Goal: Information Seeking & Learning: Check status

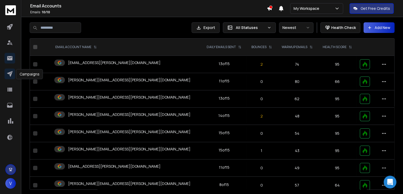
click at [10, 74] on icon at bounding box center [10, 74] width 6 height 6
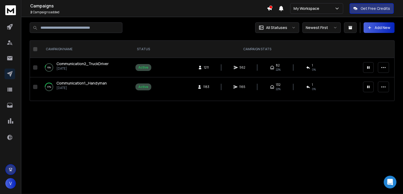
click at [97, 86] on p "[DATE]" at bounding box center [81, 88] width 50 height 4
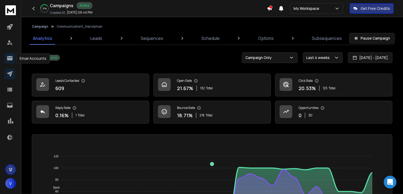
click at [11, 60] on icon at bounding box center [9, 58] width 5 height 4
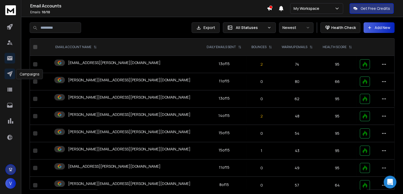
click at [9, 78] on link at bounding box center [10, 73] width 11 height 11
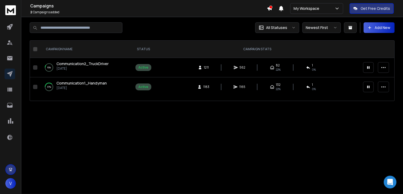
click at [165, 69] on div "1211 562 82 22 % 1 0 %" at bounding box center [257, 67] width 199 height 8
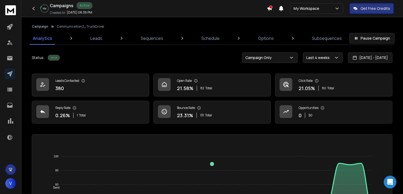
click at [8, 68] on link at bounding box center [10, 73] width 11 height 11
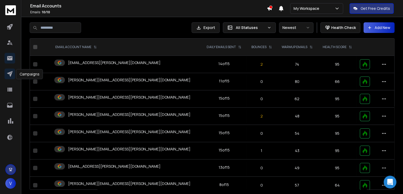
click at [11, 72] on icon at bounding box center [10, 74] width 6 height 6
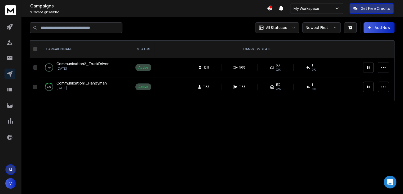
click at [163, 4] on h1 "Campaigns" at bounding box center [148, 6] width 237 height 6
click at [208, 127] on div "Campaigns 2 Campaigns Added All Statuses Newest First Add New CAMPAIGN NAME STA…" at bounding box center [212, 119] width 365 height 194
click at [199, 125] on div "Campaigns 2 Campaigns Added All Statuses Newest First Add New CAMPAIGN NAME STA…" at bounding box center [212, 119] width 365 height 194
